Goal: Task Accomplishment & Management: Use online tool/utility

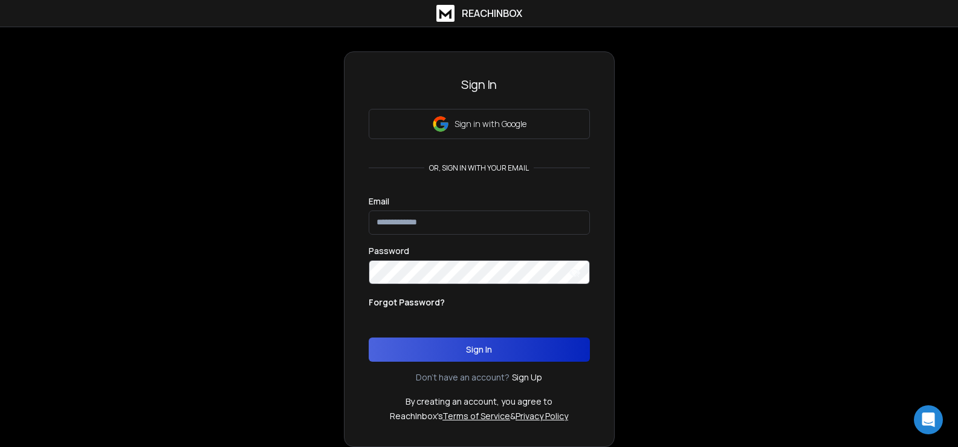
type input "**********"
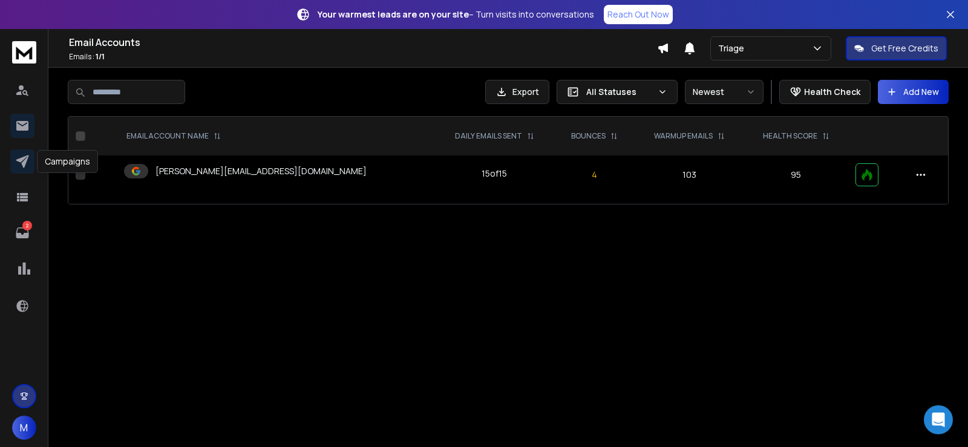
click at [30, 156] on link at bounding box center [22, 161] width 24 height 24
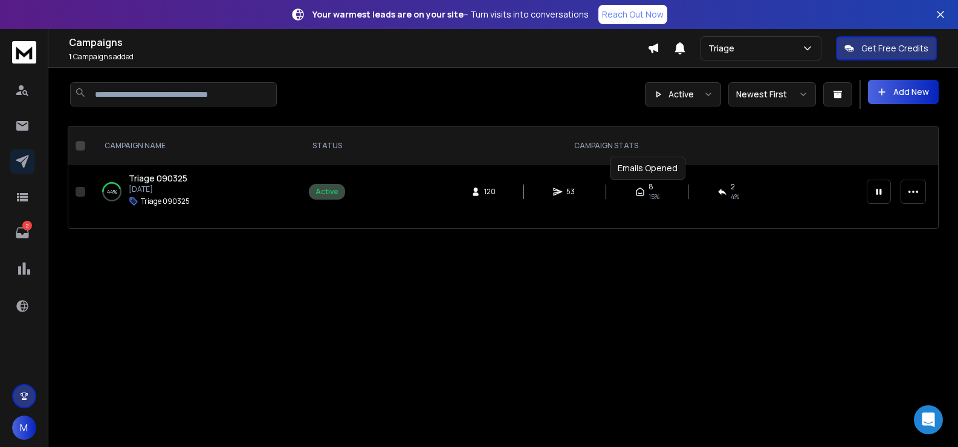
click at [643, 192] on icon at bounding box center [640, 191] width 7 height 7
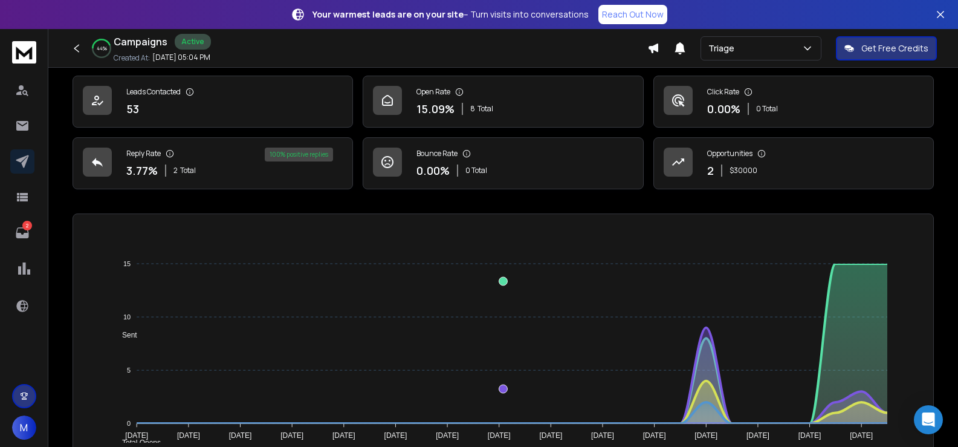
scroll to position [242, 0]
